Goal: Communication & Community: Answer question/provide support

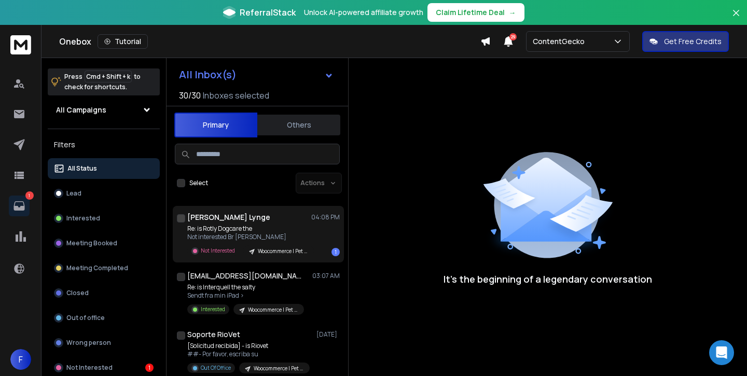
click at [287, 226] on p "Re: is Rotly Dogcare the" at bounding box center [249, 229] width 124 height 8
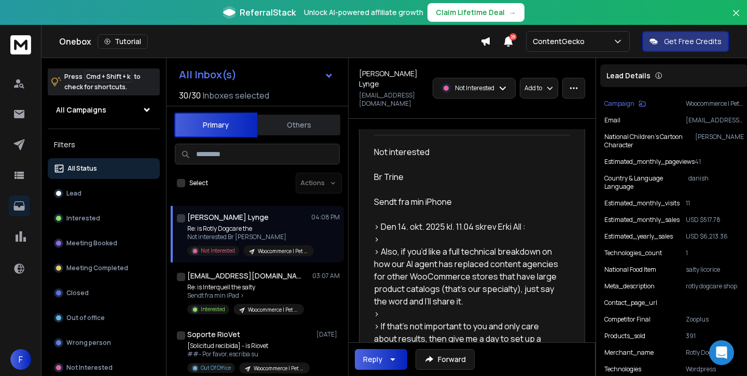
scroll to position [123, 0]
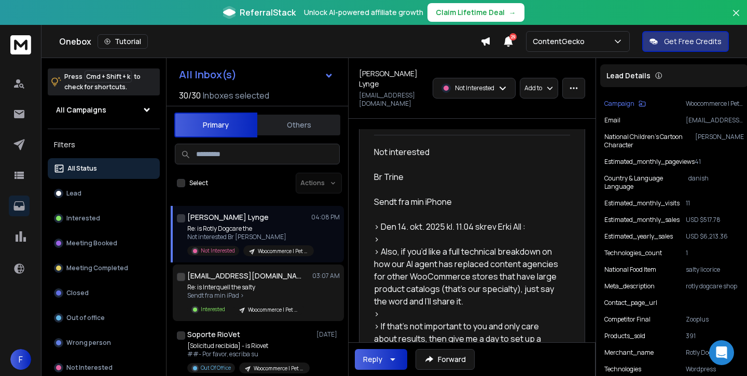
click at [284, 281] on div "Kontakt@happydog.dk 03:07 AM Re: is Interquell the salty Sendt fra min iPad > I…" at bounding box center [263, 293] width 152 height 44
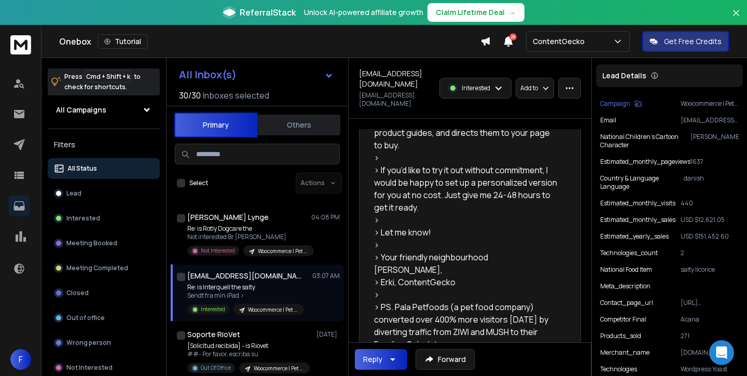
scroll to position [431, 0]
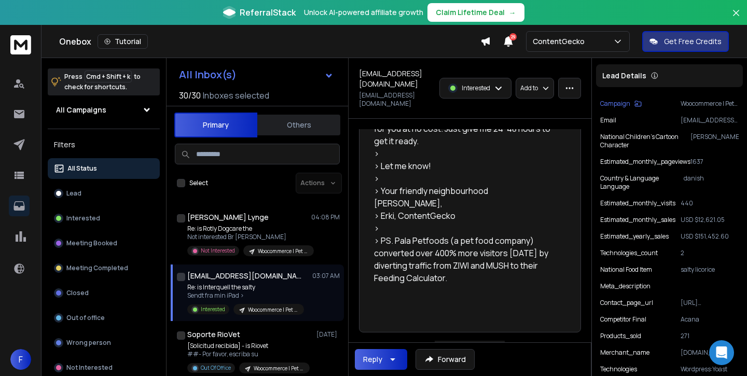
click at [466, 345] on p "View all 1 reply" at bounding box center [475, 349] width 39 height 8
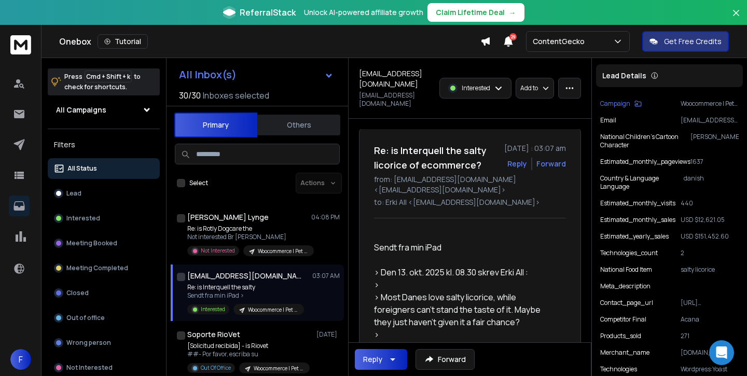
scroll to position [0, 0]
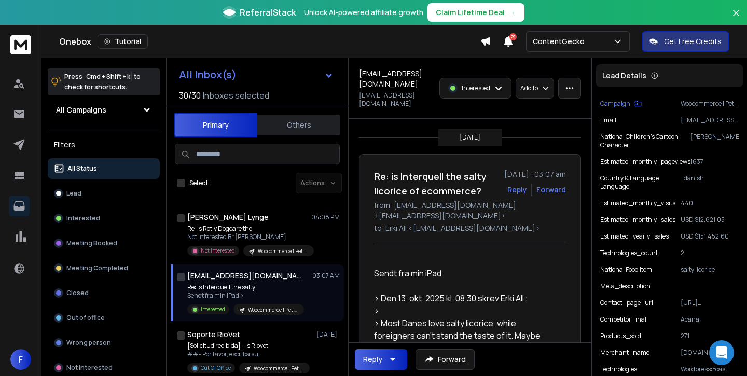
click at [374, 358] on div "Reply" at bounding box center [372, 359] width 19 height 10
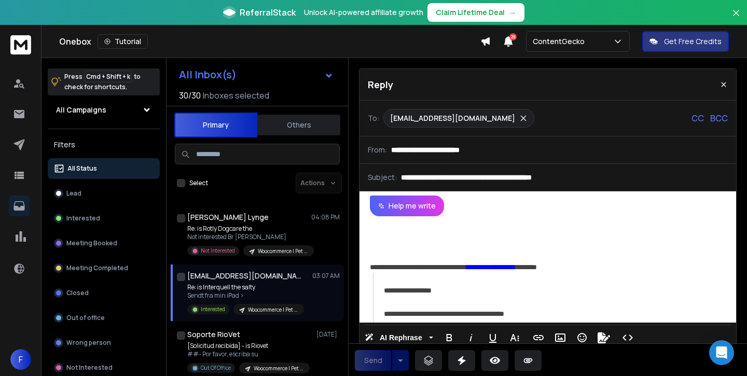
click at [719, 85] on icon at bounding box center [723, 84] width 8 height 8
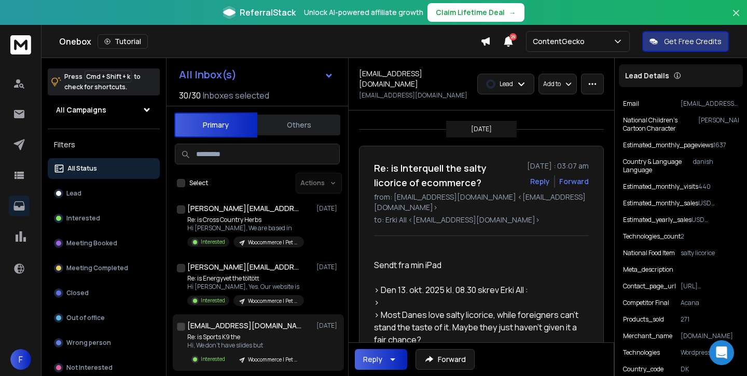
scroll to position [432, 0]
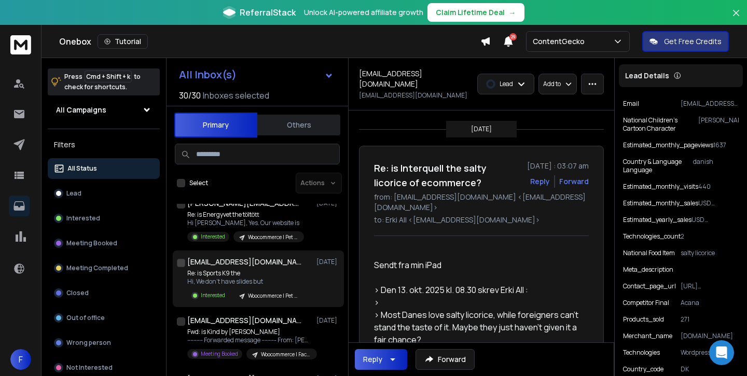
click at [279, 264] on div "shop@sportsk9.fi 13 Oct" at bounding box center [263, 262] width 152 height 10
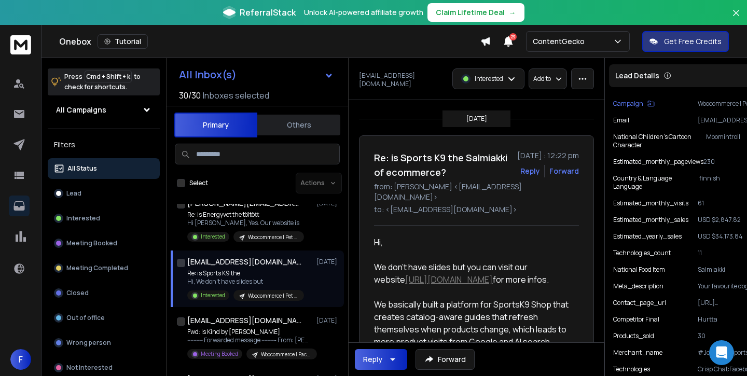
click at [561, 79] on icon at bounding box center [558, 78] width 7 height 7
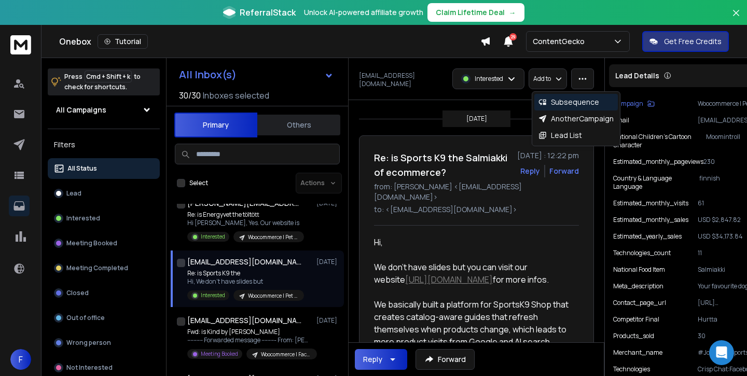
click at [556, 100] on div "Subsequence" at bounding box center [568, 102] width 61 height 10
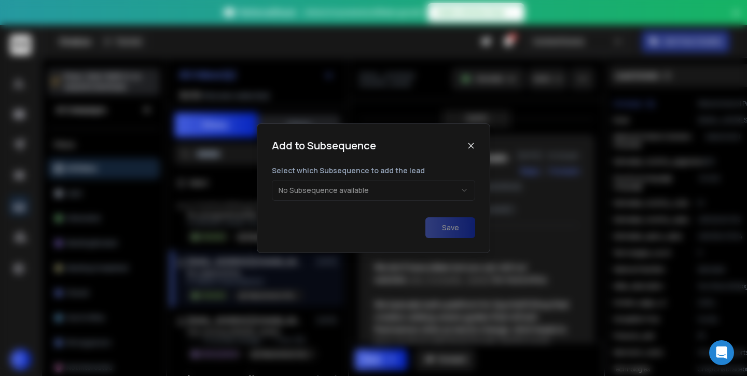
click at [471, 145] on icon at bounding box center [471, 146] width 6 height 6
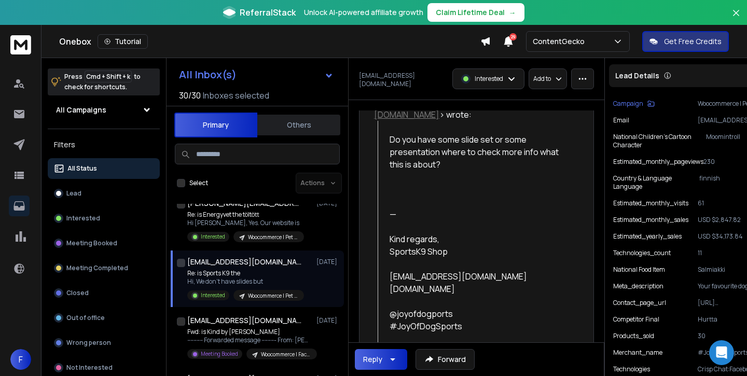
scroll to position [426, 0]
click at [389, 357] on icon "button" at bounding box center [392, 359] width 12 height 12
click at [373, 314] on p "Reply" at bounding box center [381, 312] width 19 height 10
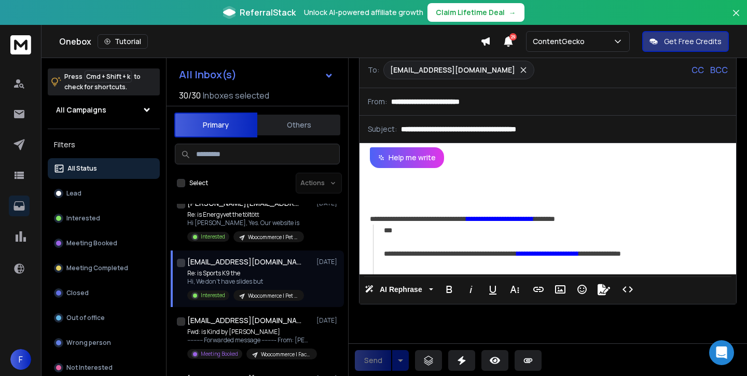
scroll to position [0, 0]
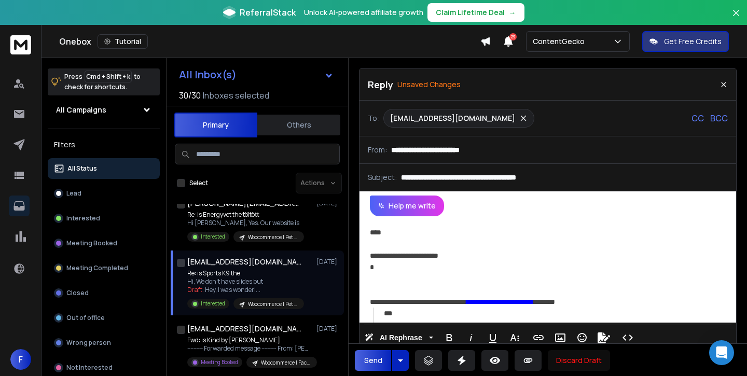
click at [583, 363] on button "Discard Draft" at bounding box center [579, 360] width 62 height 21
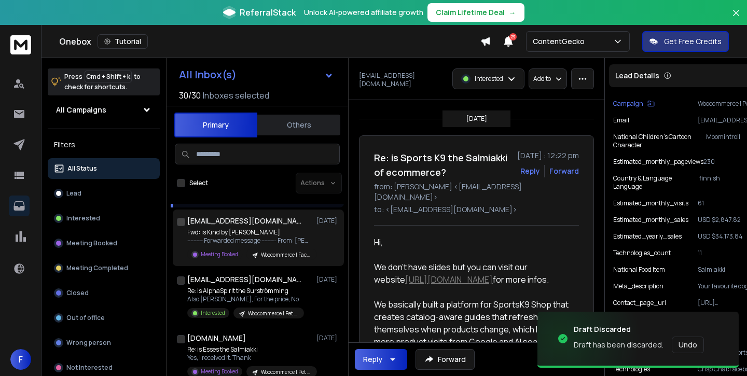
scroll to position [537, 0]
